Goal: Task Accomplishment & Management: Manage account settings

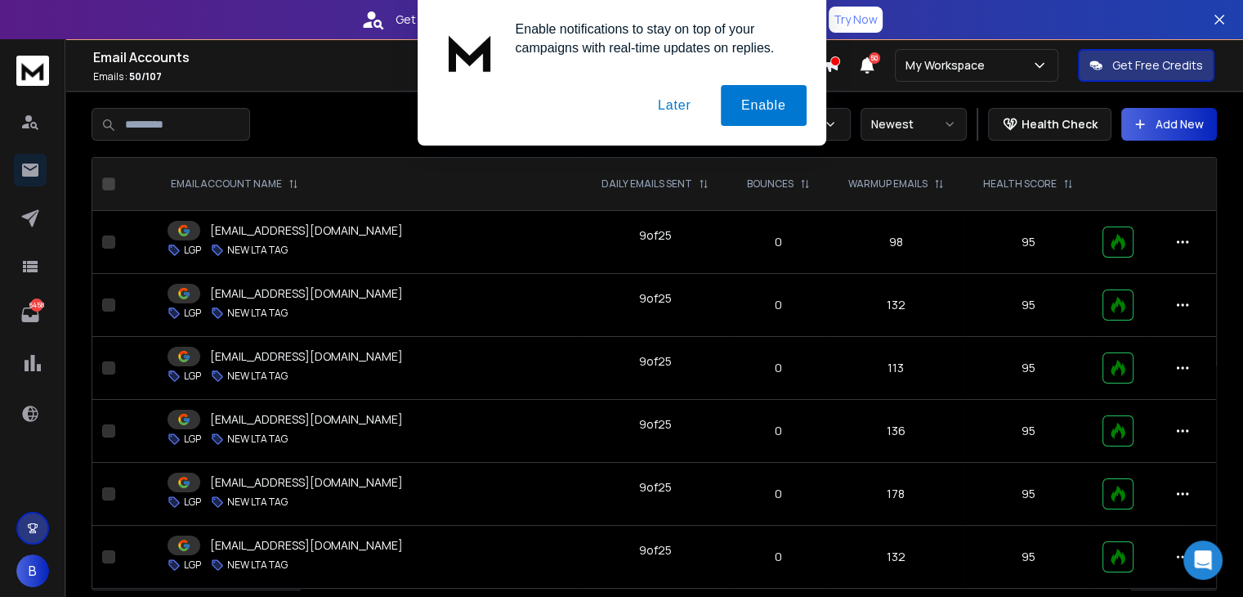
click at [689, 108] on button "Later" at bounding box center [675, 105] width 74 height 41
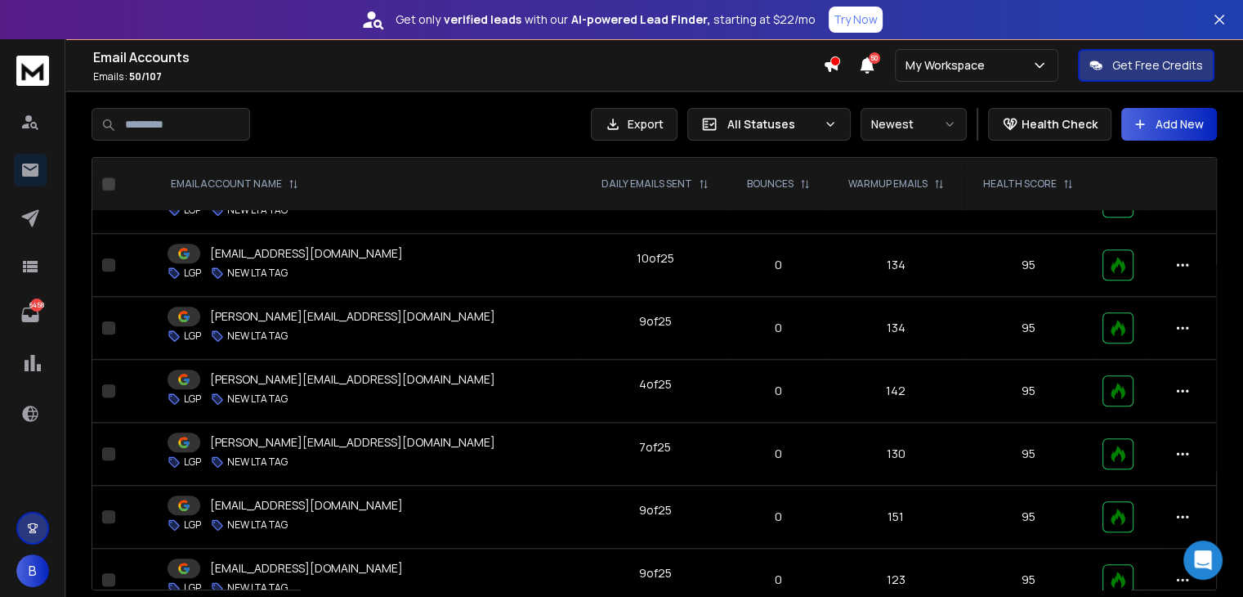
scroll to position [1582, 0]
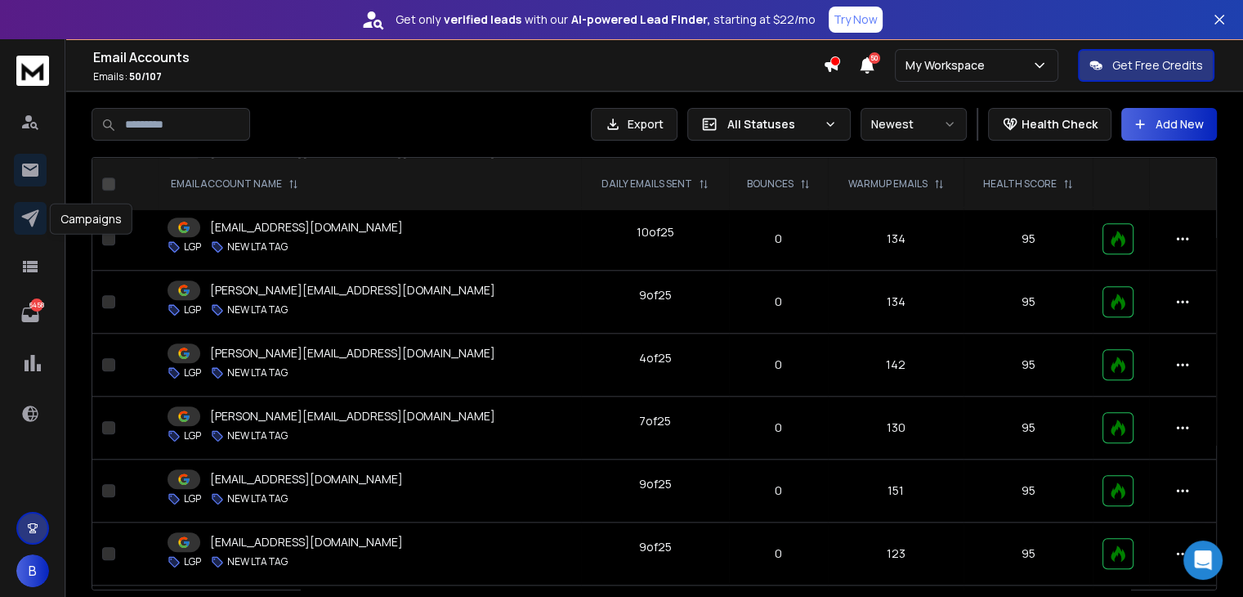
click at [40, 218] on link at bounding box center [30, 218] width 33 height 33
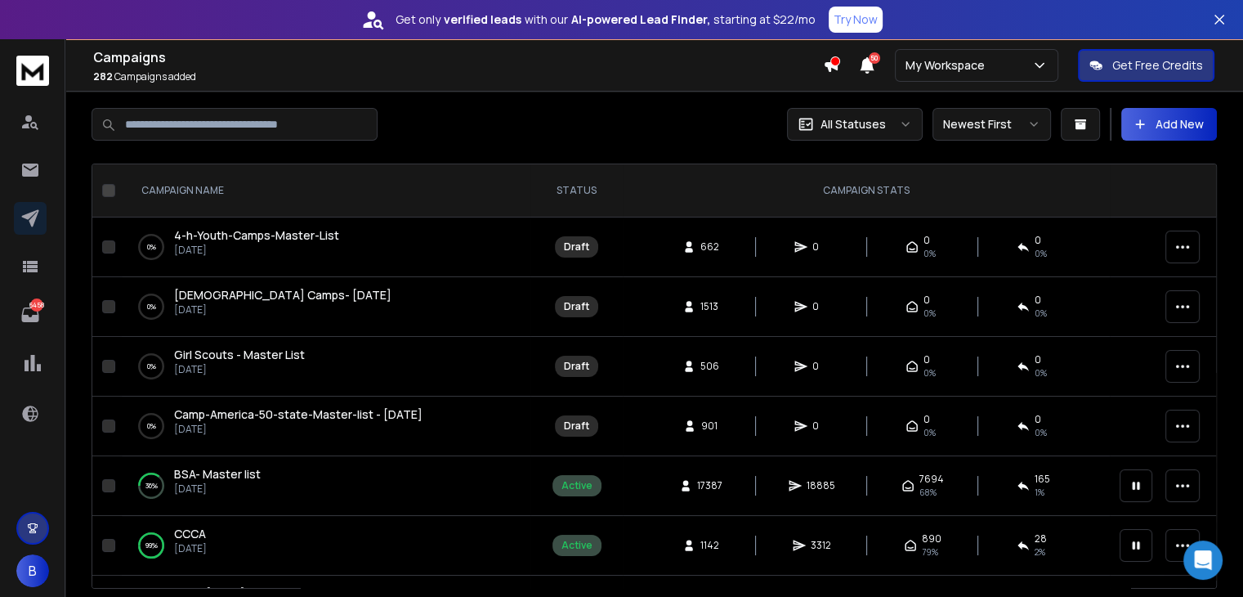
click at [1221, 17] on icon at bounding box center [1220, 20] width 10 height 10
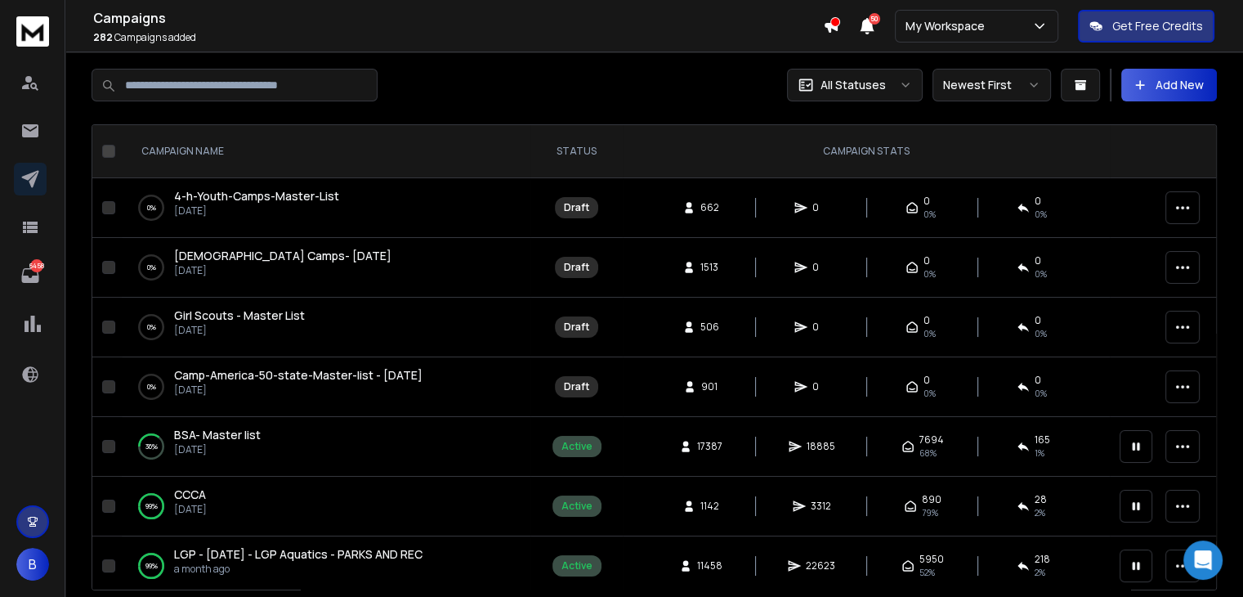
click at [410, 197] on div "0 % 4-h-Youth-Camps-Master-List 8 days ago" at bounding box center [326, 207] width 376 height 39
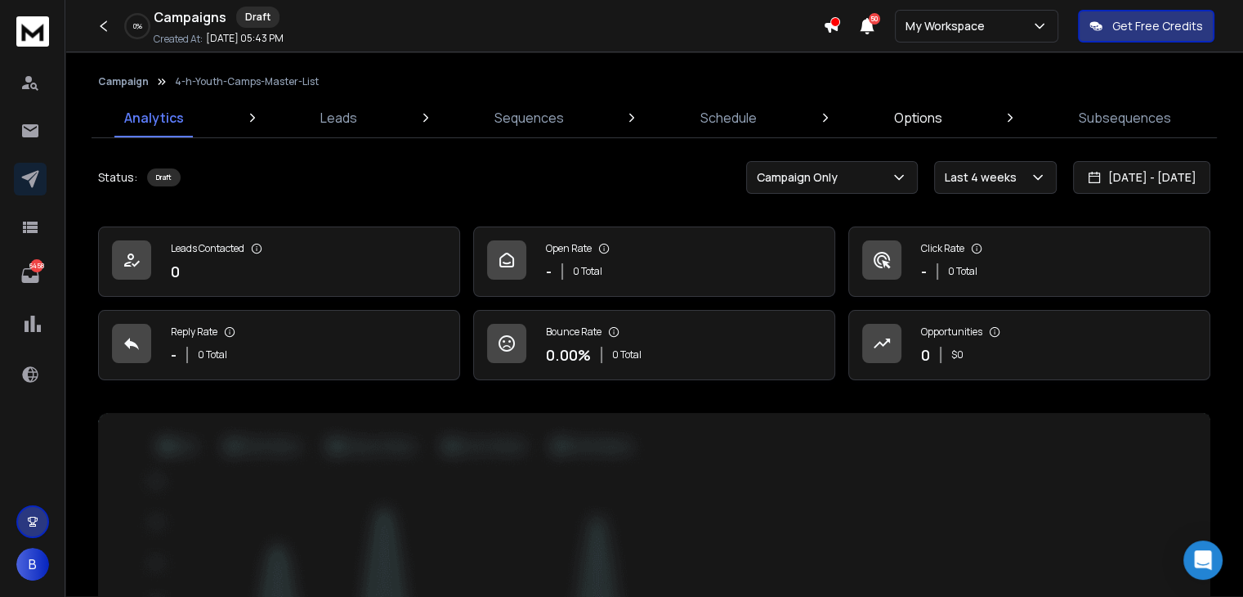
click at [901, 109] on p "Options" at bounding box center [918, 118] width 48 height 20
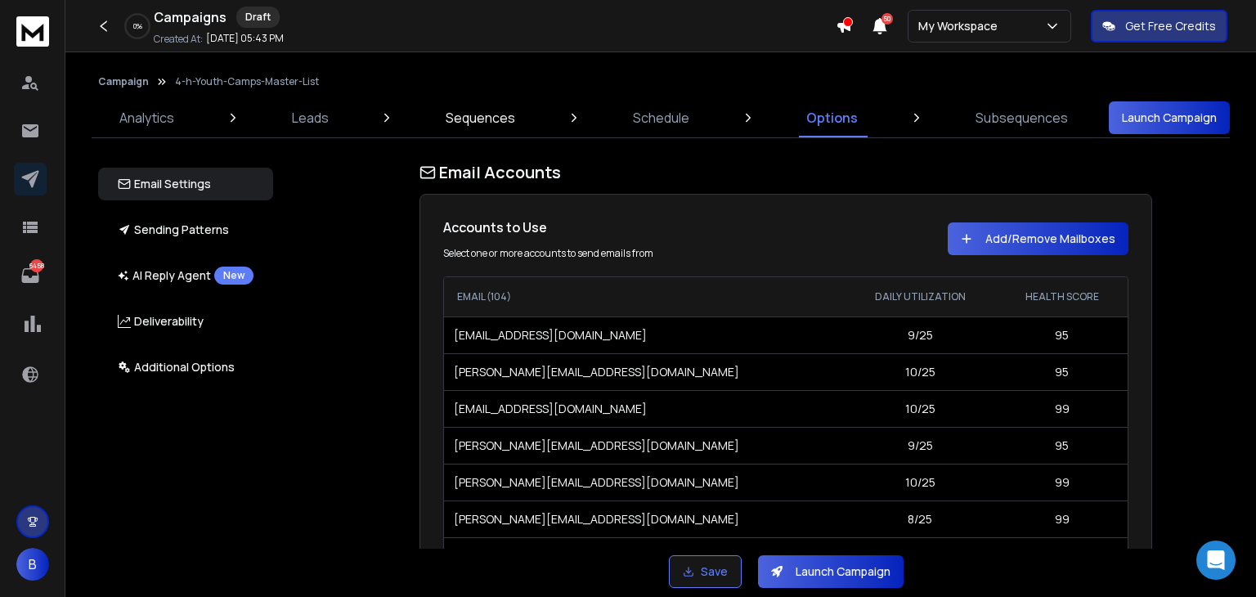
click at [483, 115] on p "Sequences" at bounding box center [480, 118] width 69 height 20
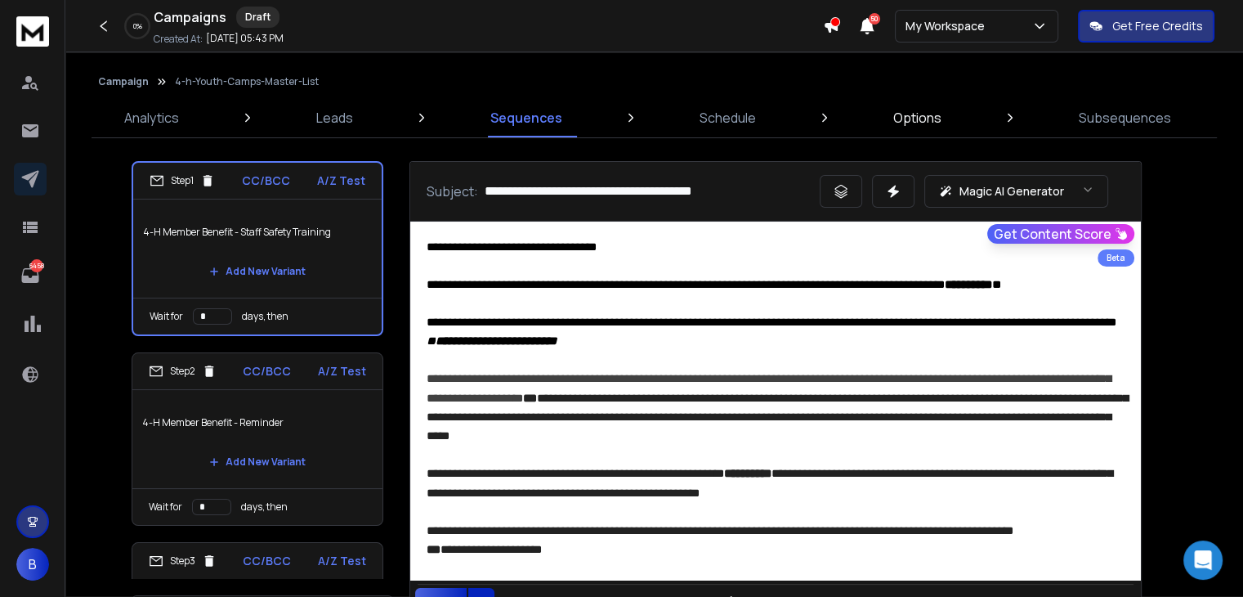
click at [912, 122] on p "Options" at bounding box center [918, 118] width 48 height 20
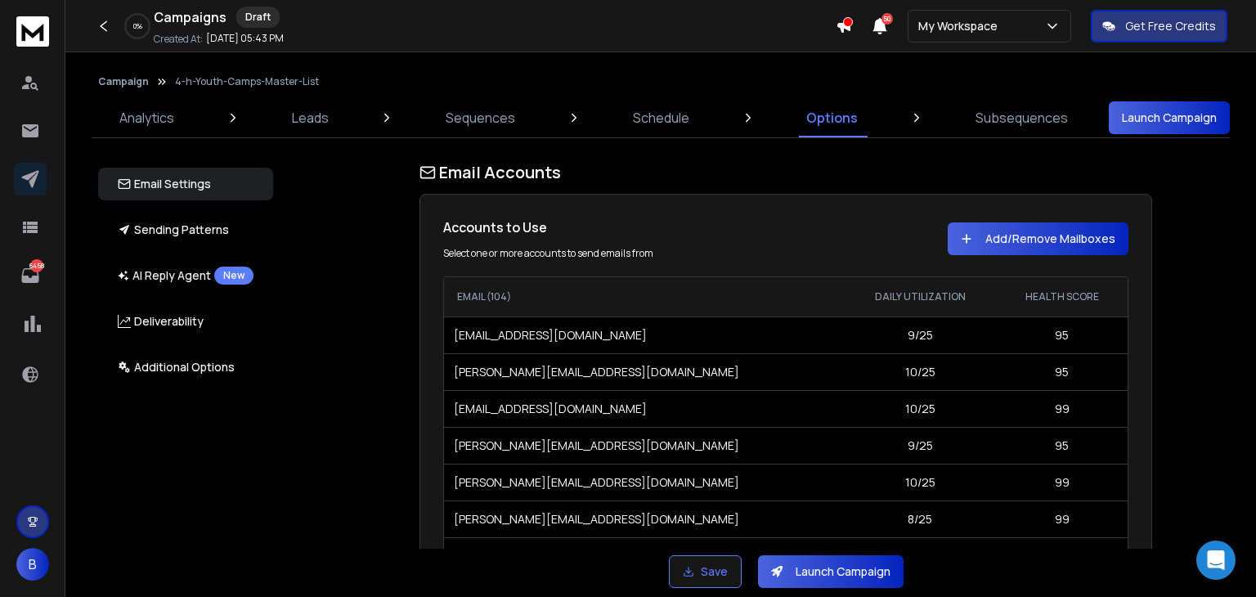
click at [827, 217] on div "Accounts to Use Select one or more accounts to send emails from Add/Remove Mail…" at bounding box center [785, 238] width 685 height 43
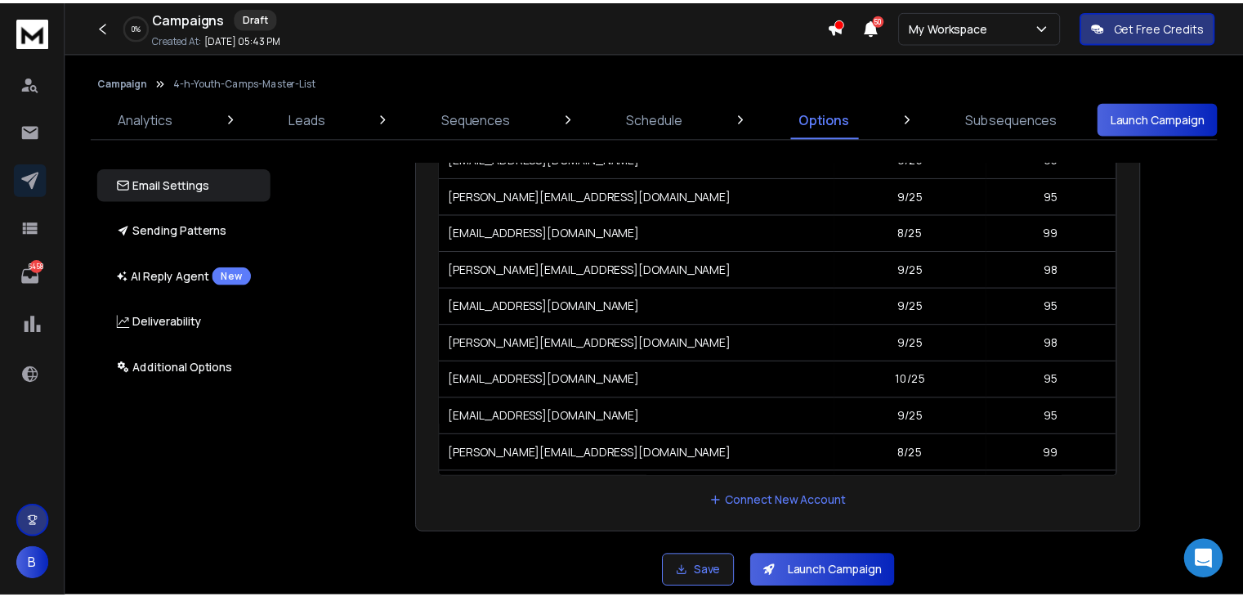
scroll to position [626, 0]
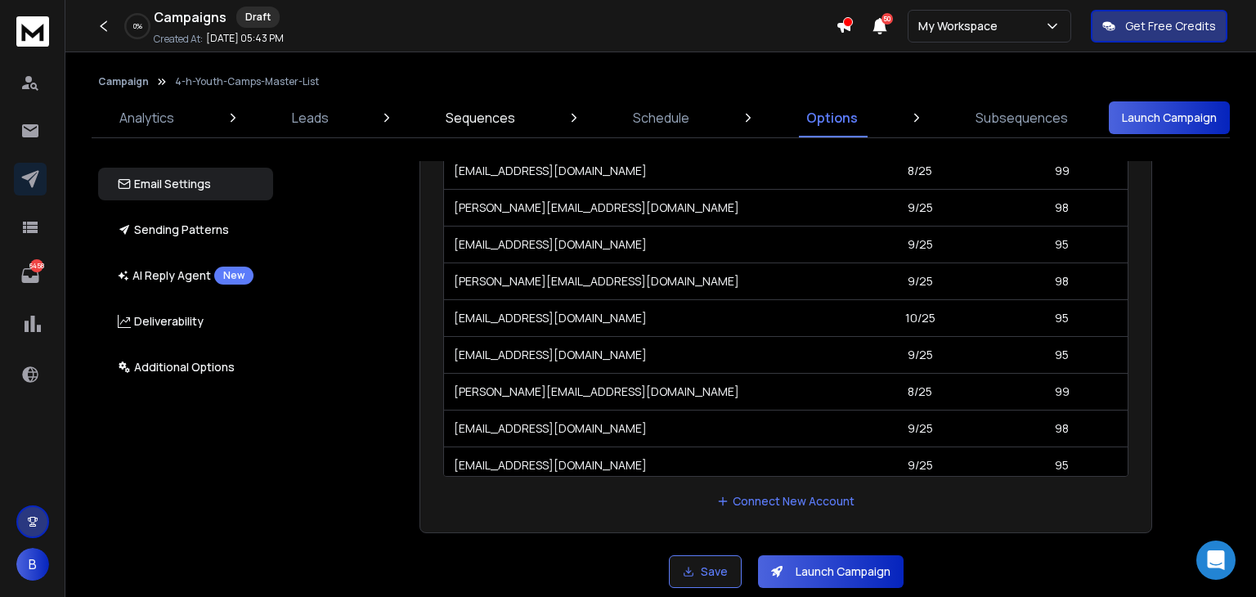
click at [501, 115] on p "Sequences" at bounding box center [480, 118] width 69 height 20
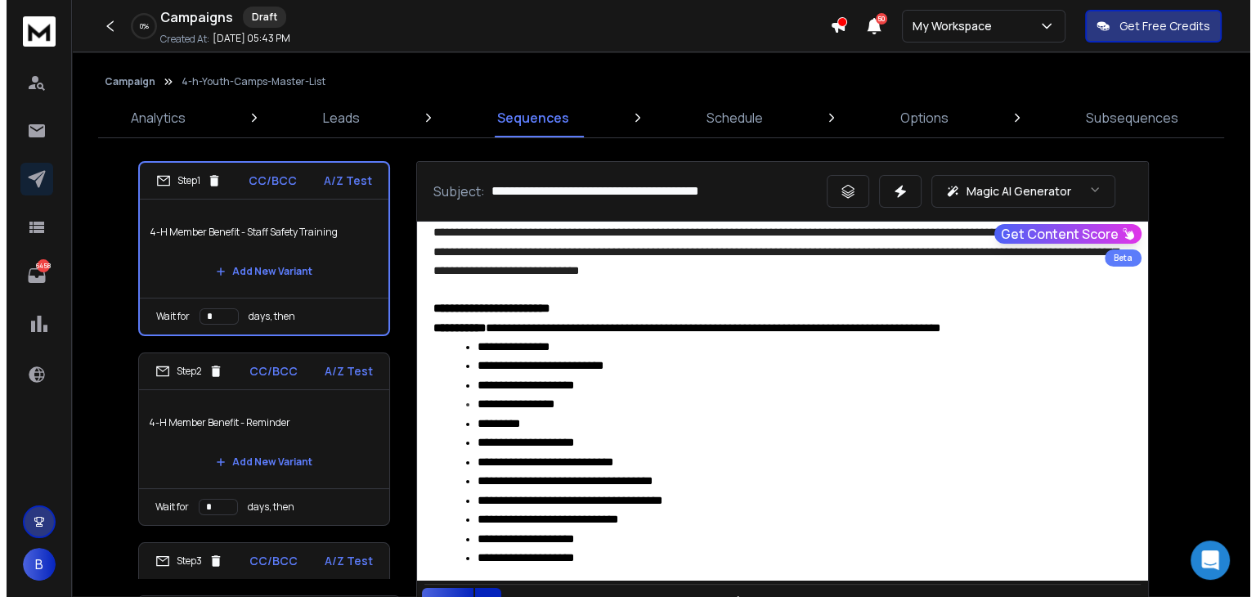
scroll to position [486, 0]
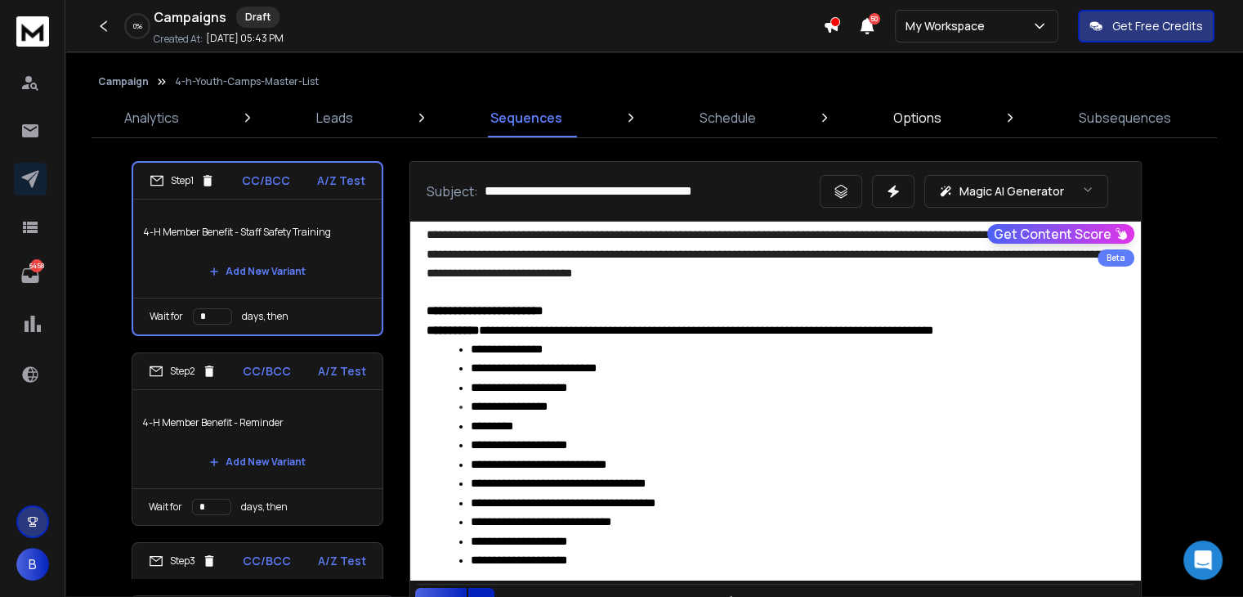
click at [893, 105] on link "Options" at bounding box center [918, 117] width 68 height 39
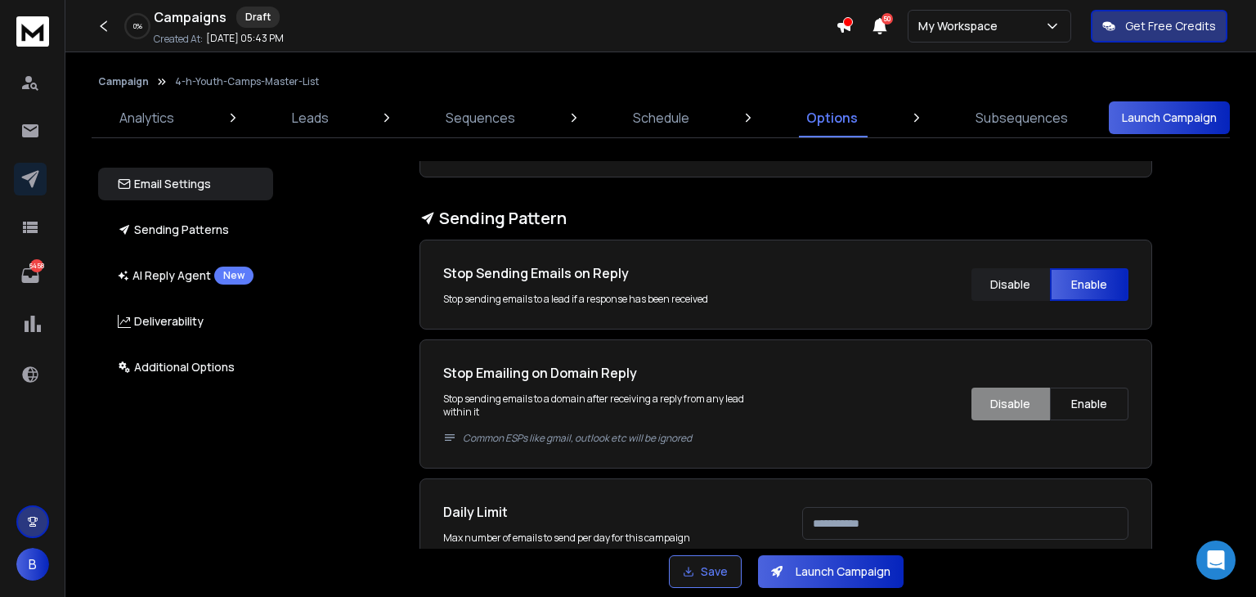
scroll to position [231, 0]
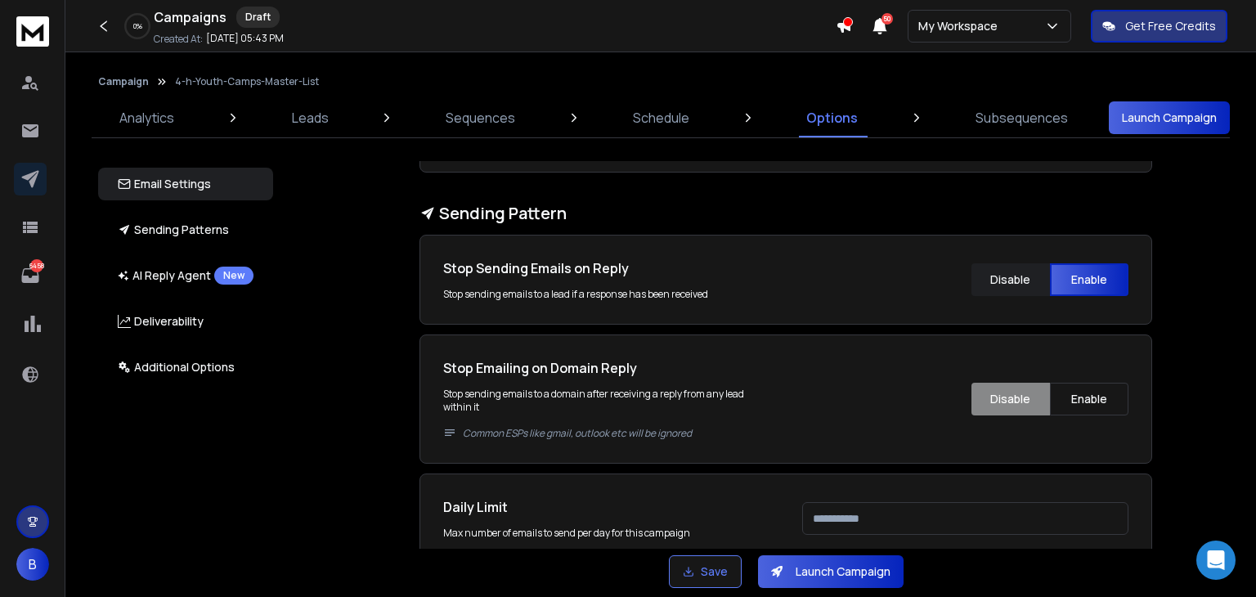
click at [817, 582] on button "Launch Campaign" at bounding box center [831, 571] width 146 height 33
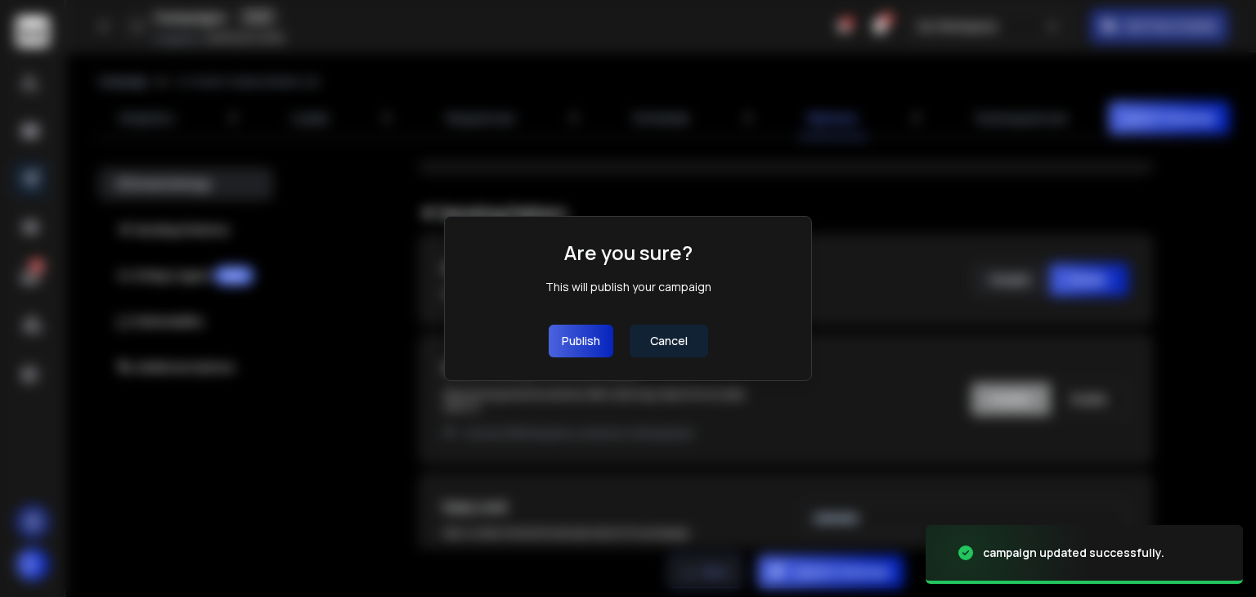
click at [591, 334] on button "Publish" at bounding box center [581, 341] width 65 height 33
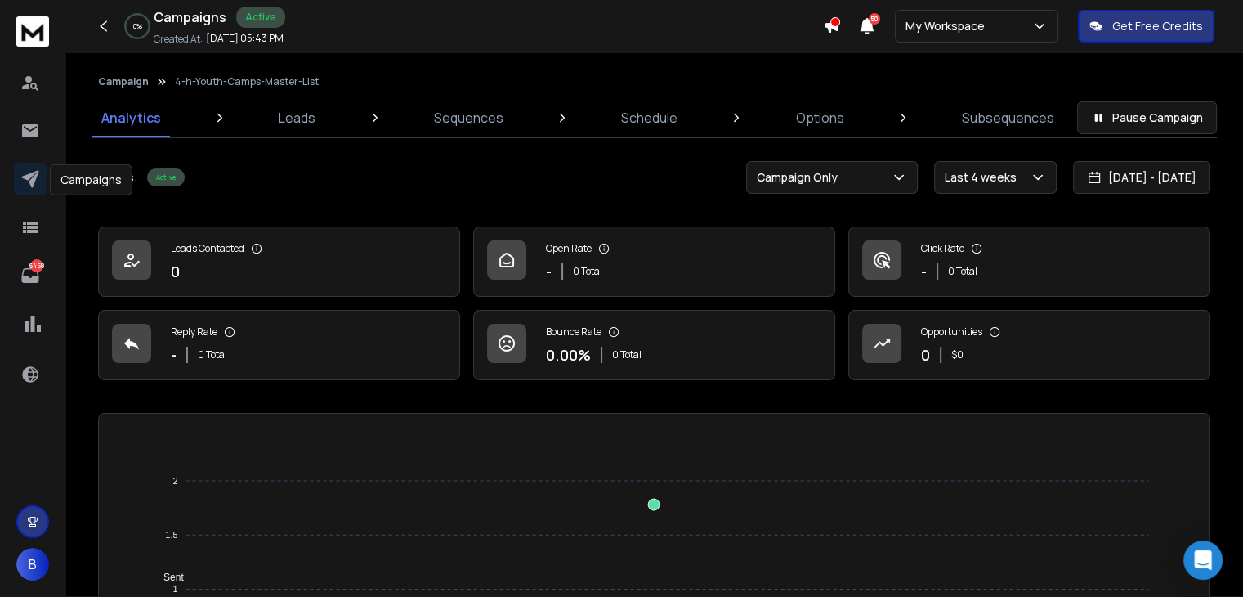
click at [30, 194] on link at bounding box center [30, 179] width 33 height 33
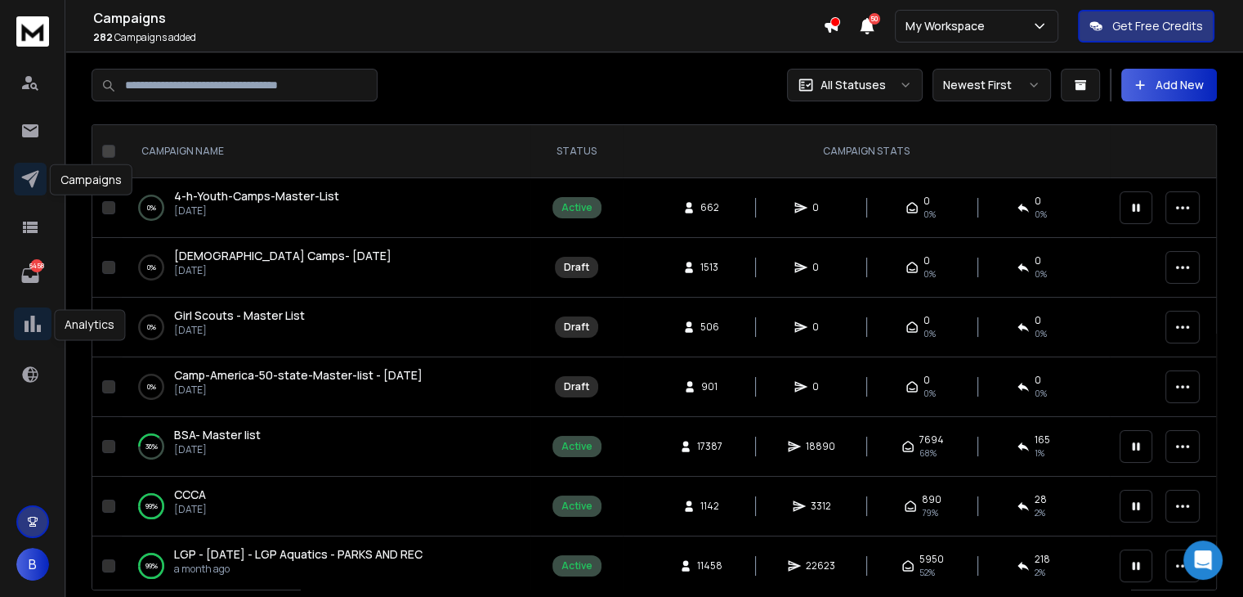
click at [32, 321] on icon at bounding box center [33, 324] width 16 height 16
